Goal: Task Accomplishment & Management: Manage account settings

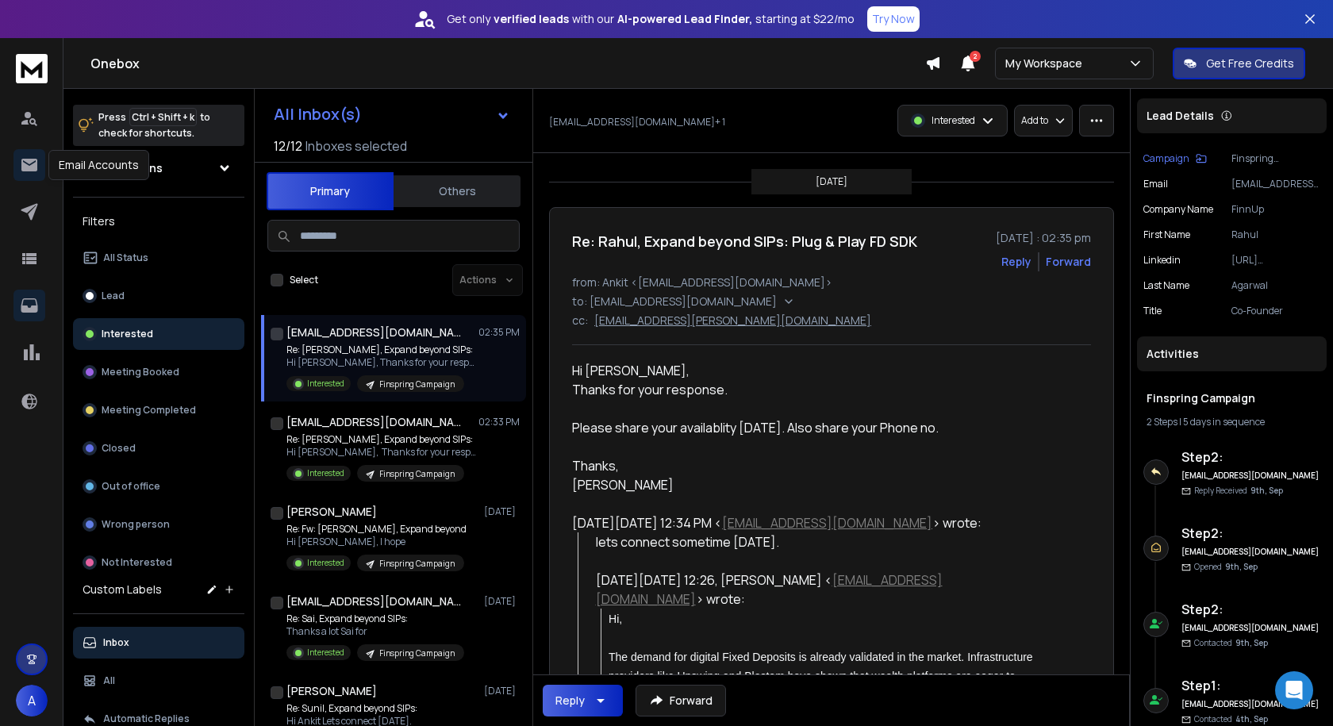
click at [29, 167] on icon at bounding box center [29, 165] width 16 height 13
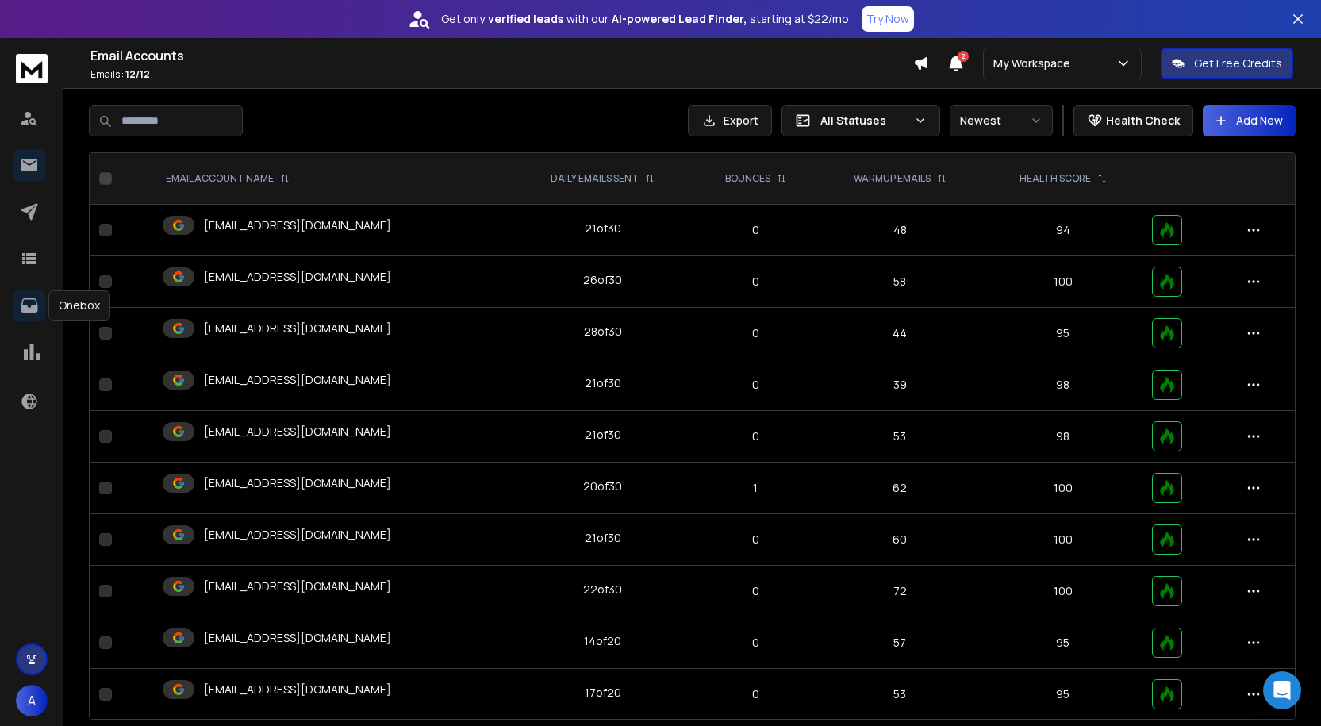
click at [28, 311] on icon at bounding box center [29, 305] width 17 height 14
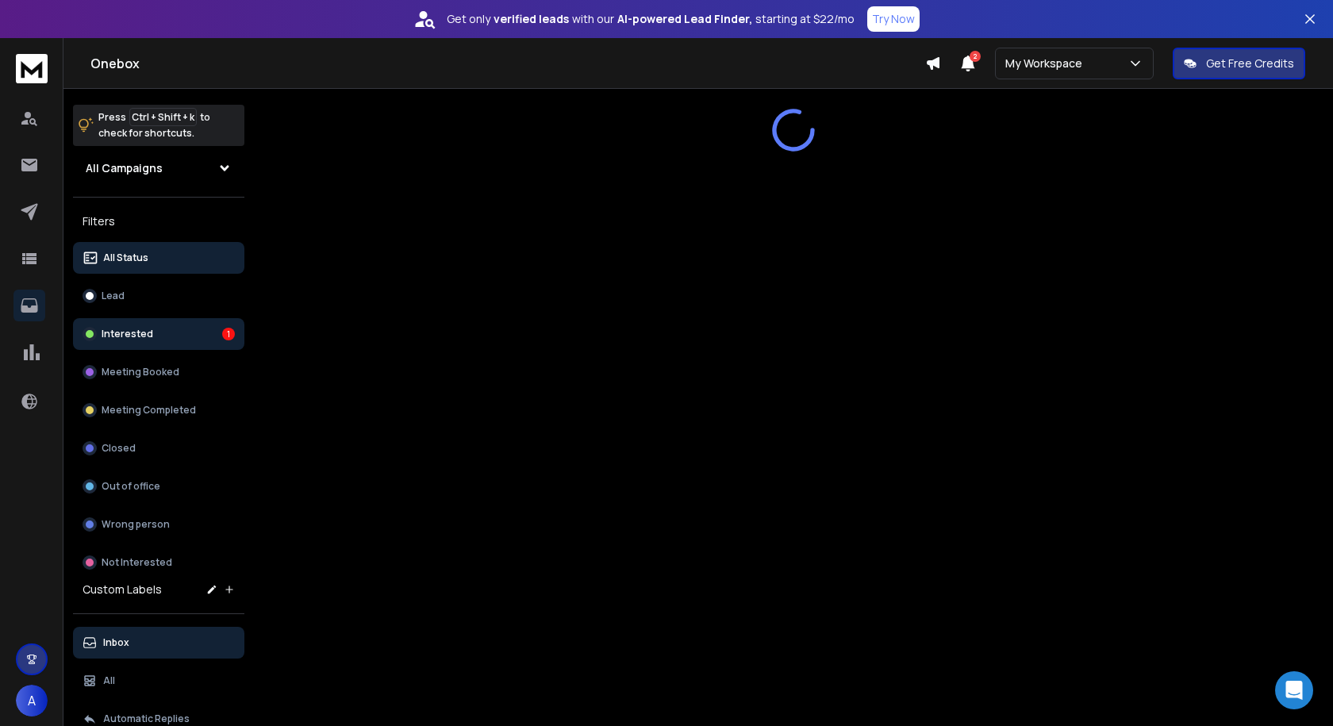
click at [143, 336] on p "Interested" at bounding box center [128, 334] width 52 height 13
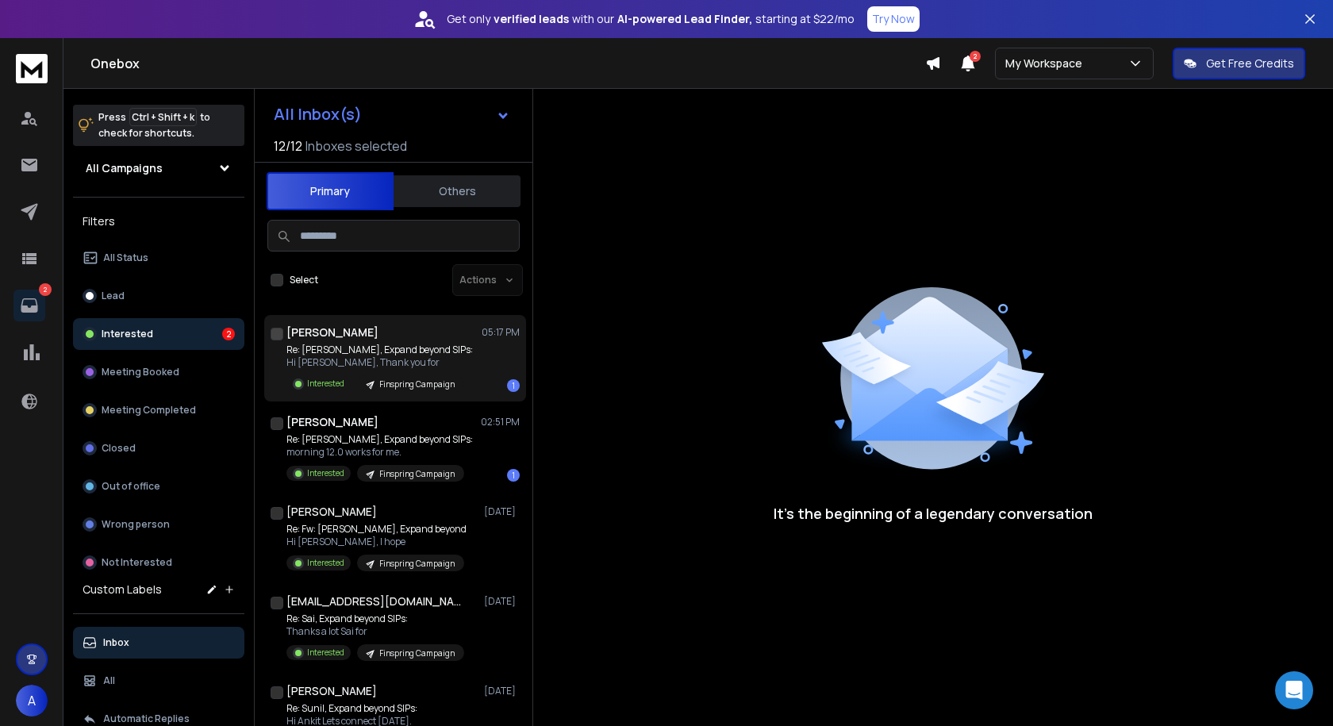
click at [349, 359] on p "Hi [PERSON_NAME], Thank you for" at bounding box center [379, 362] width 186 height 13
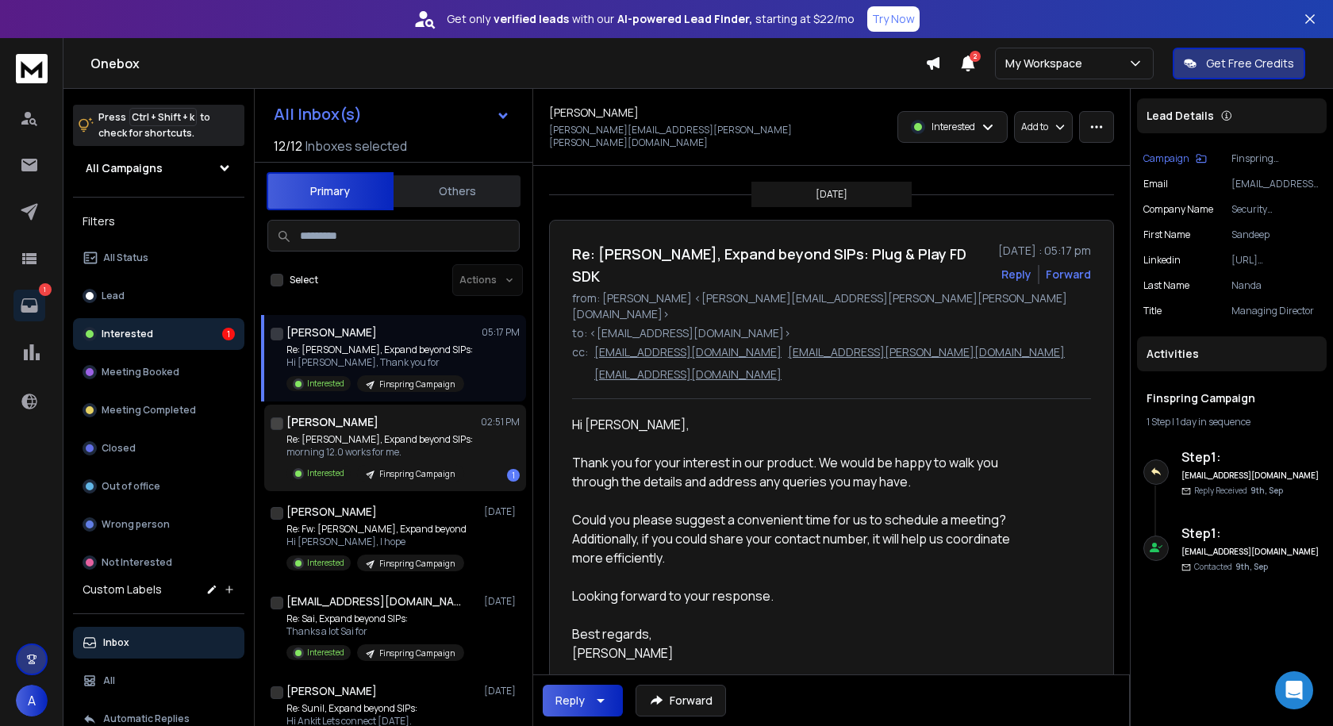
click at [356, 422] on h1 "[PERSON_NAME]" at bounding box center [332, 422] width 92 height 16
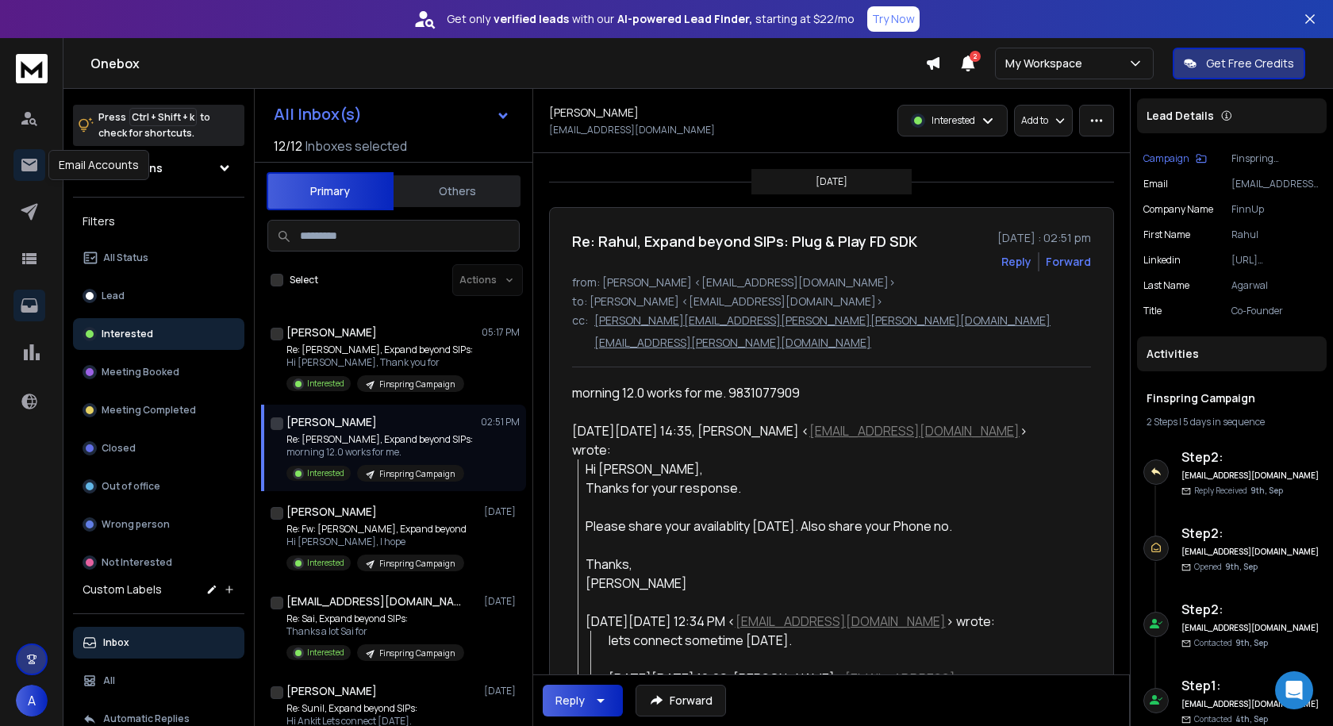
click at [31, 155] on icon at bounding box center [29, 164] width 19 height 19
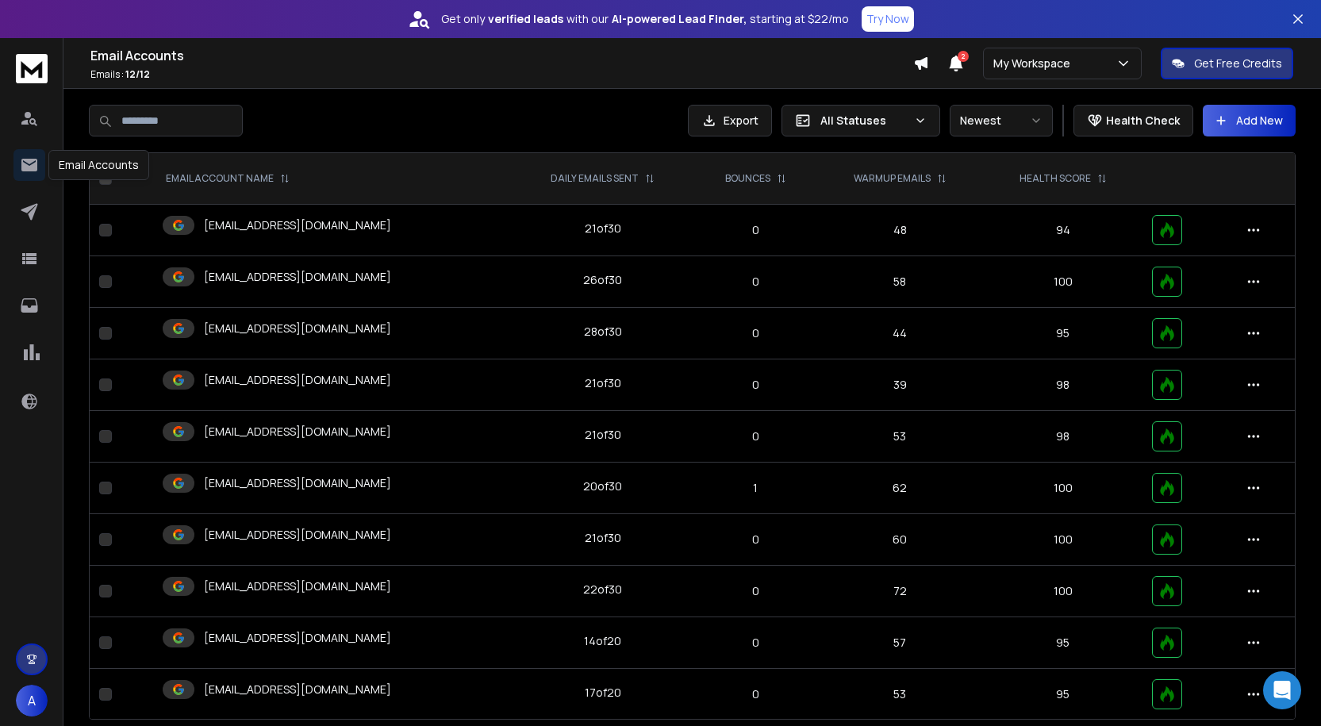
click at [22, 167] on icon at bounding box center [29, 165] width 16 height 13
click at [36, 211] on icon at bounding box center [29, 211] width 19 height 19
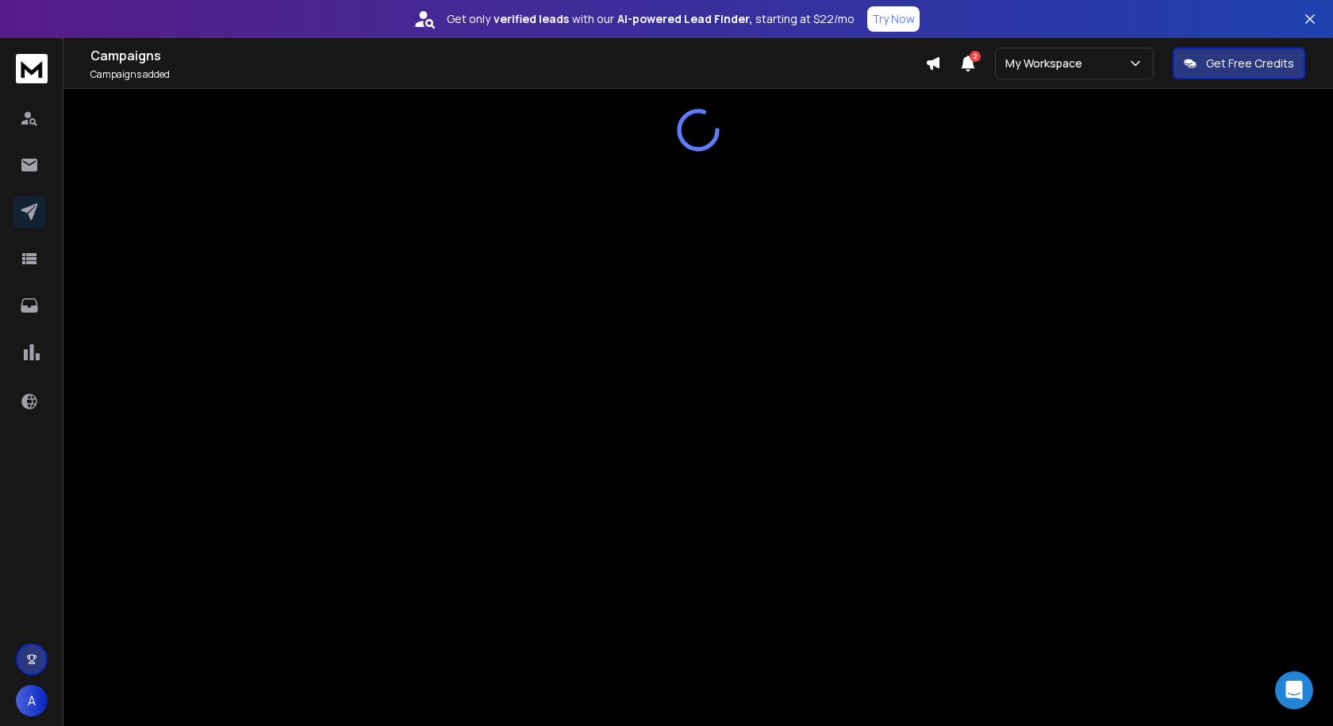
click at [971, 72] on div "2 My Workspace Get Free Credits" at bounding box center [1115, 64] width 380 height 32
click at [973, 67] on icon at bounding box center [968, 63] width 14 height 16
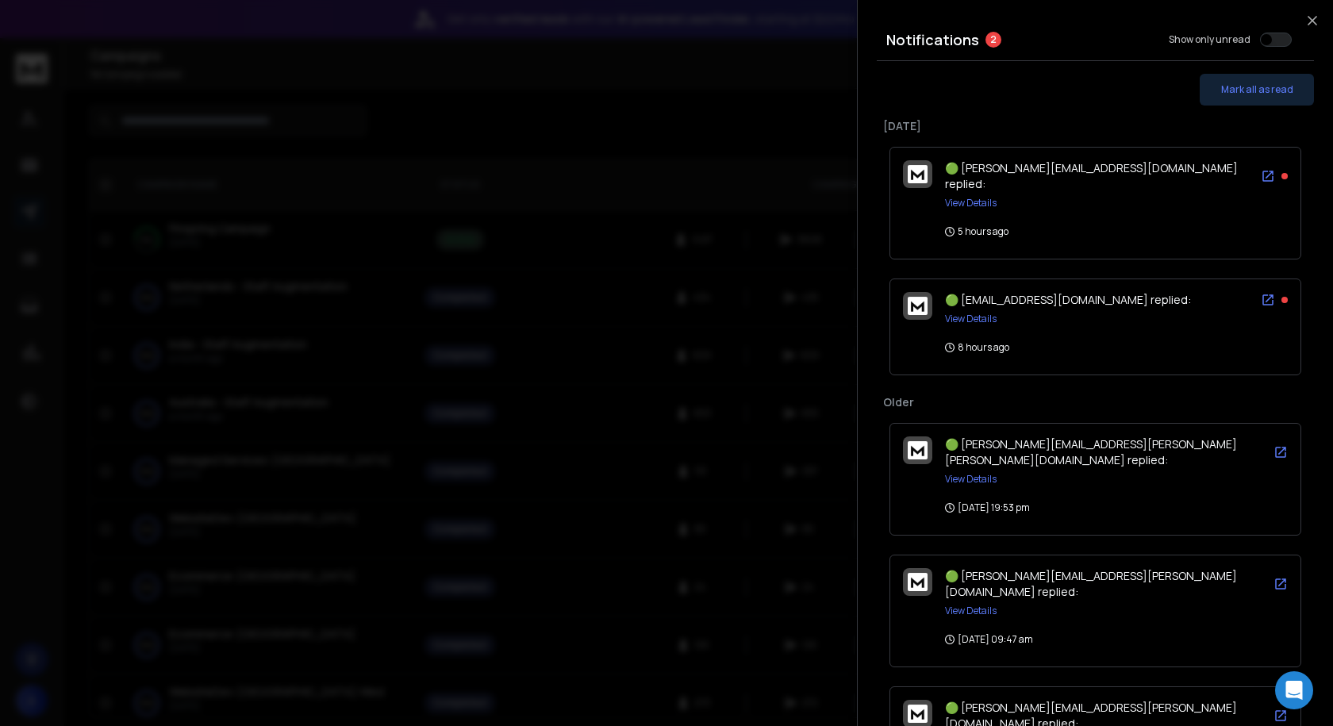
click at [1256, 88] on span "Mark all as read" at bounding box center [1257, 89] width 72 height 13
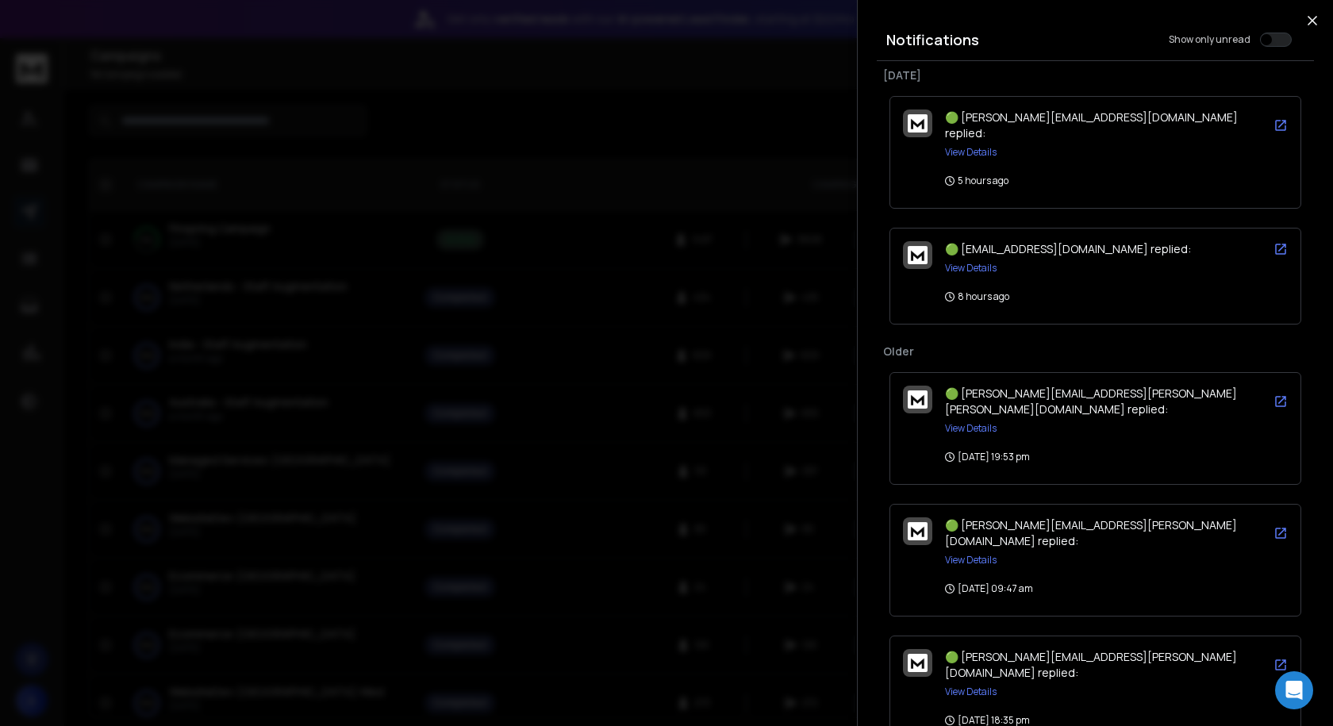
click at [1307, 23] on icon "button" at bounding box center [1312, 21] width 16 height 16
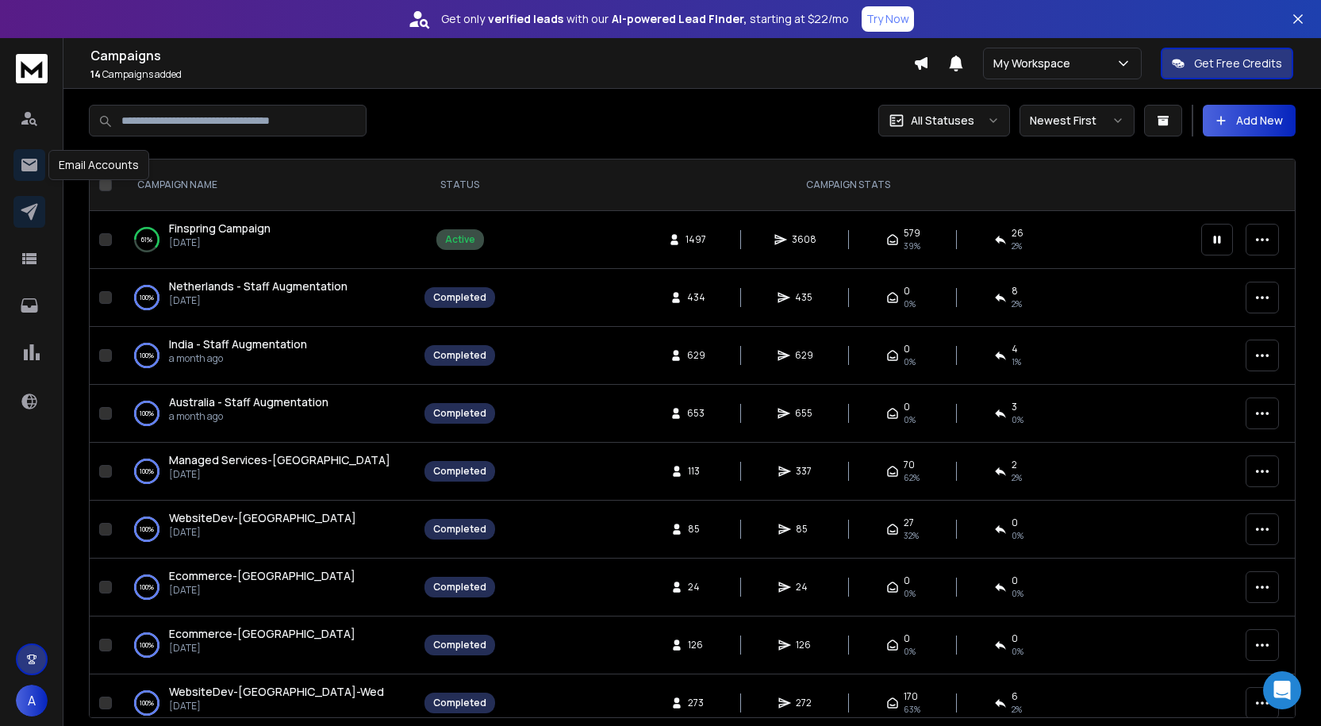
click at [20, 156] on icon at bounding box center [29, 164] width 19 height 19
